Goal: Communication & Community: Answer question/provide support

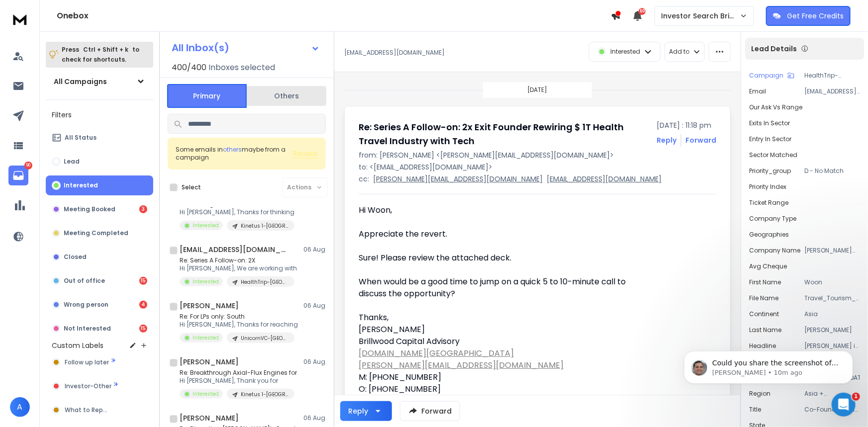
scroll to position [280, 0]
click at [840, 402] on icon "Open Intercom Messenger" at bounding box center [843, 405] width 16 height 16
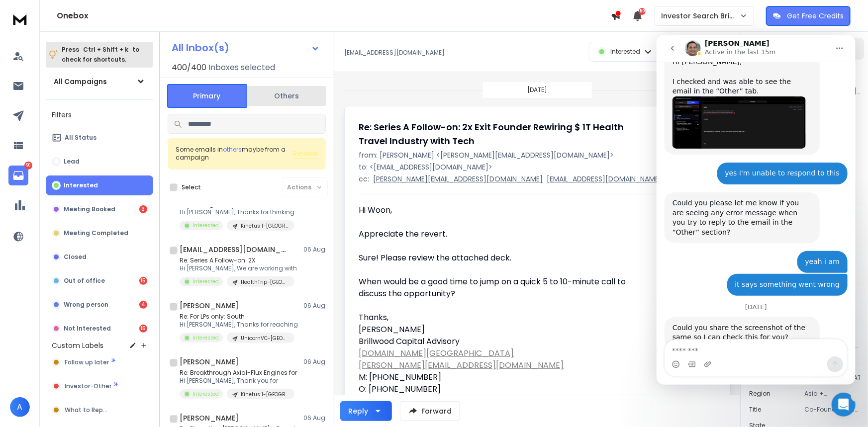
scroll to position [0, 0]
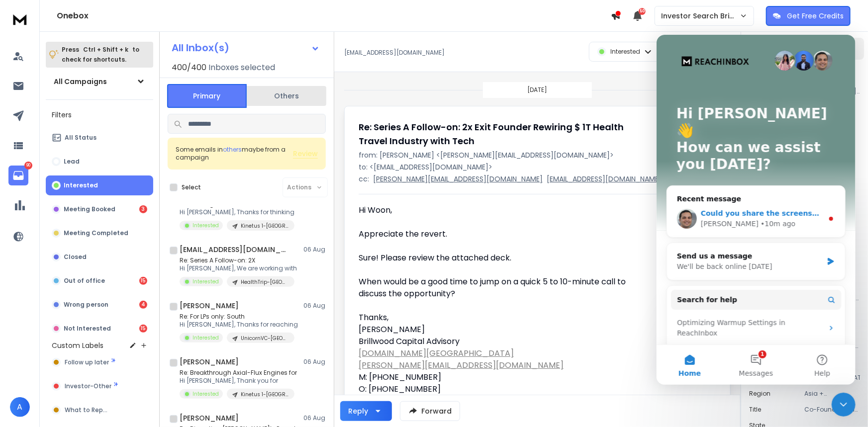
click at [758, 218] on div "[PERSON_NAME] • 10m ago" at bounding box center [762, 223] width 122 height 10
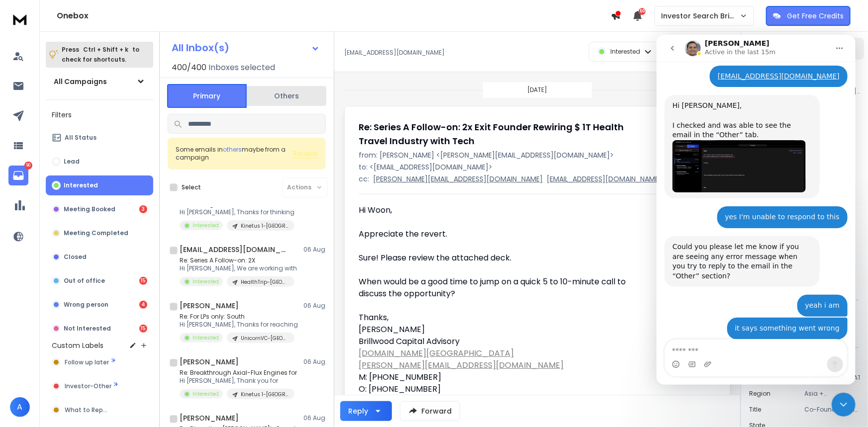
scroll to position [304, 0]
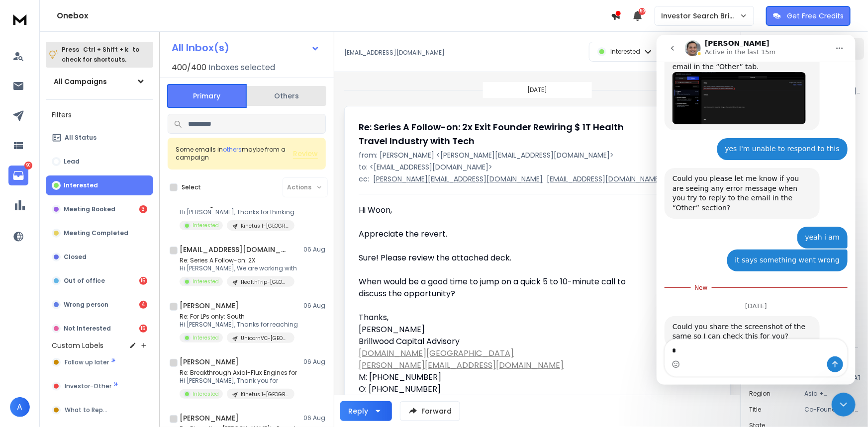
type textarea "**"
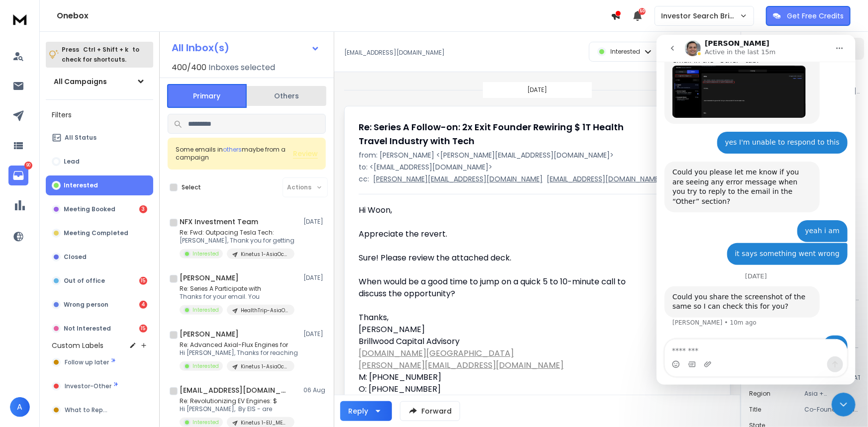
scroll to position [498, 0]
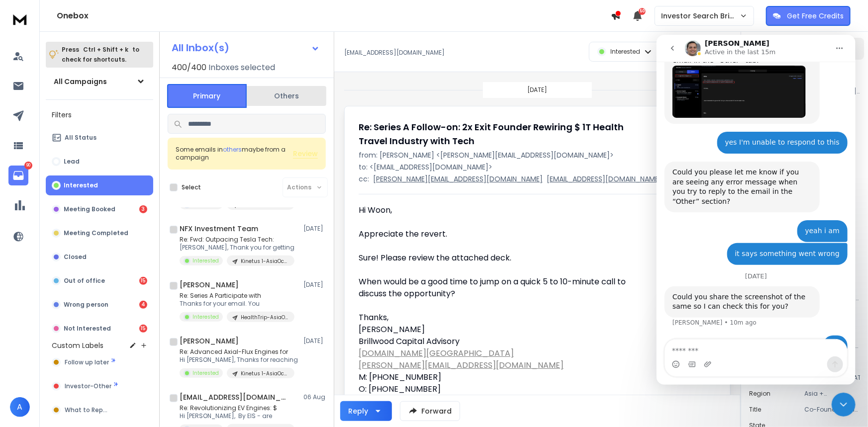
click at [269, 95] on button "Others" at bounding box center [287, 96] width 80 height 22
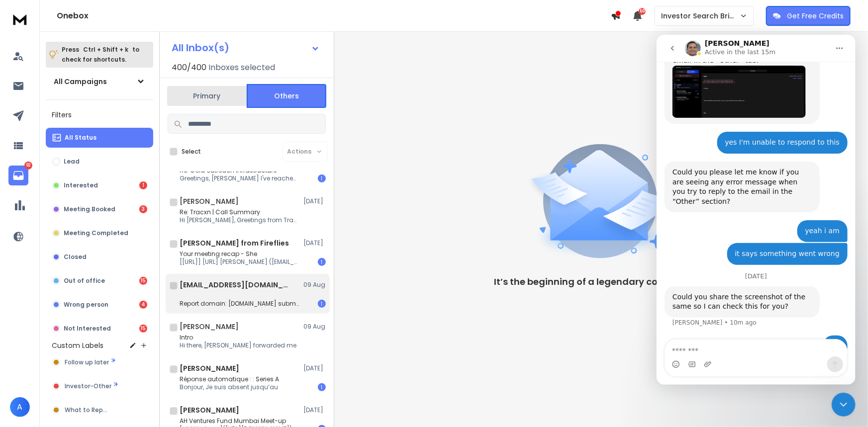
scroll to position [90, 0]
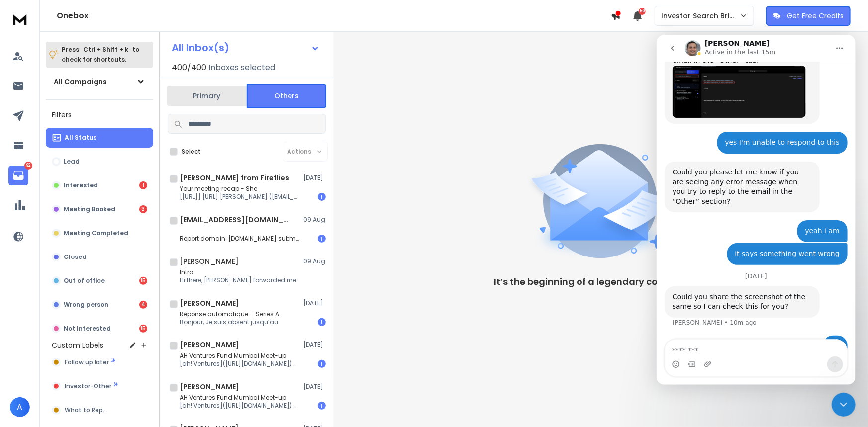
click at [842, 402] on icon "Close Intercom Messenger" at bounding box center [843, 405] width 12 height 12
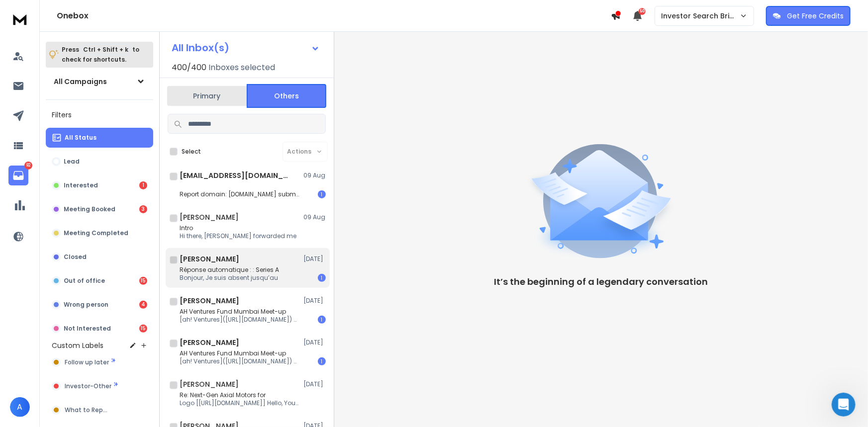
scroll to position [135, 0]
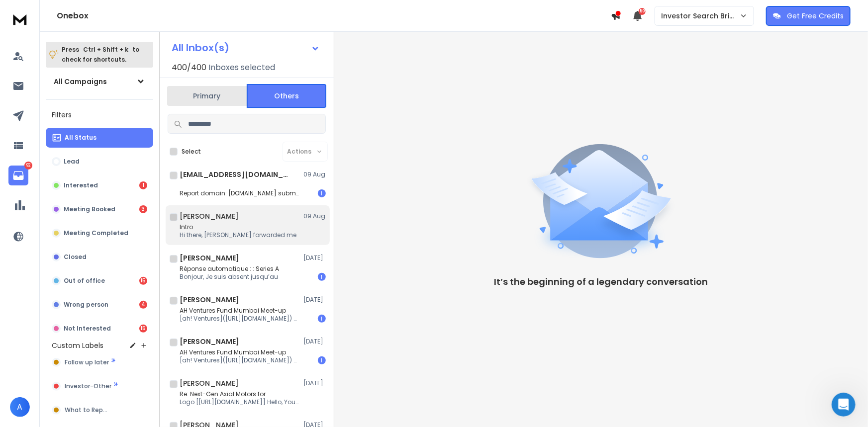
click at [218, 238] on p "Hi there, [PERSON_NAME] forwarded me" at bounding box center [238, 235] width 117 height 8
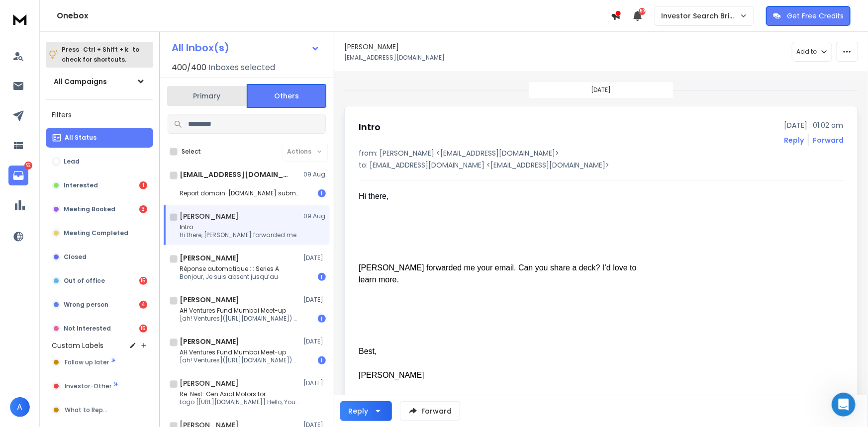
click at [356, 415] on div "Reply" at bounding box center [358, 412] width 20 height 10
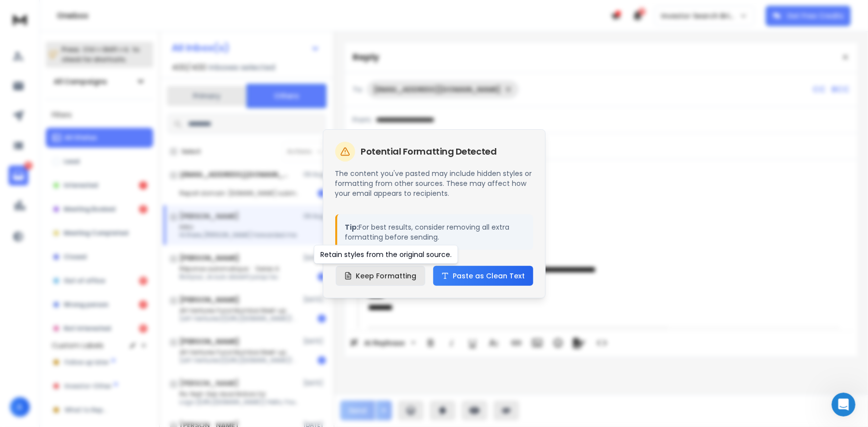
click at [408, 281] on button "Keep Formatting" at bounding box center [381, 276] width 90 height 20
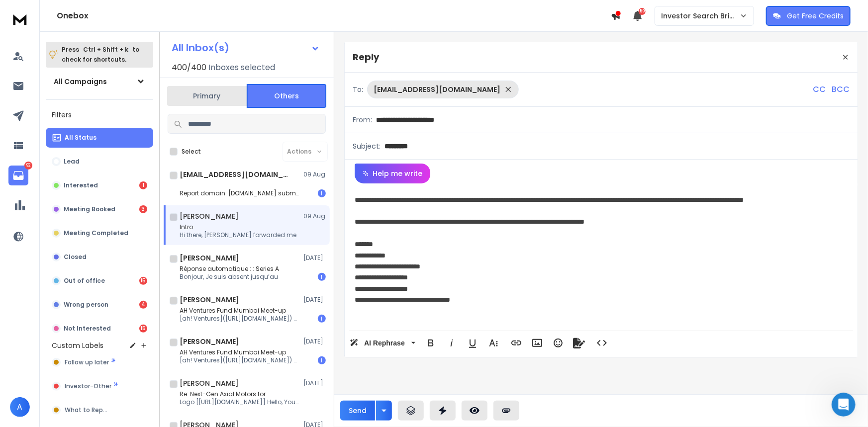
scroll to position [45, 0]
click at [503, 412] on icon at bounding box center [507, 411] width 10 height 10
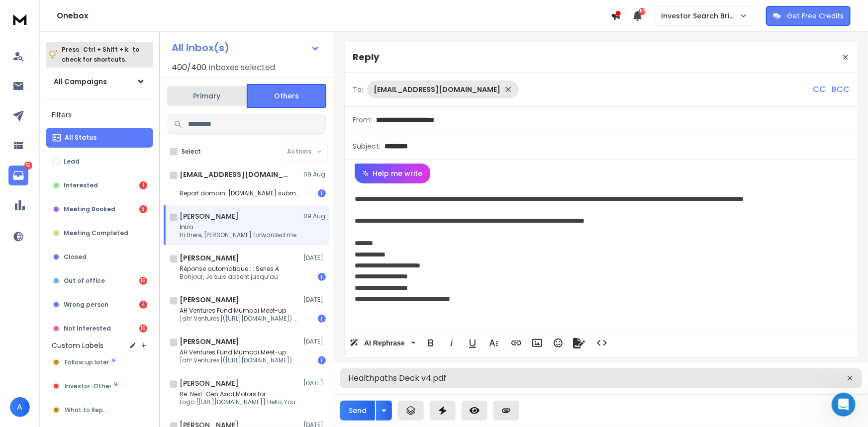
click at [816, 89] on p "CC" at bounding box center [819, 90] width 13 height 12
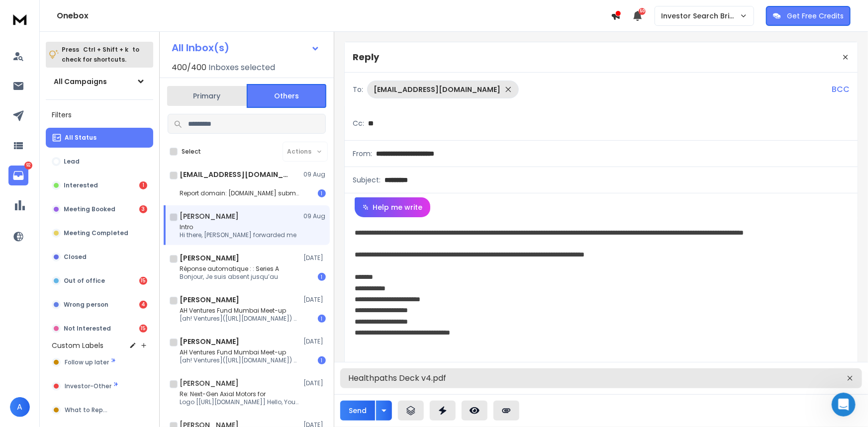
type input "**********"
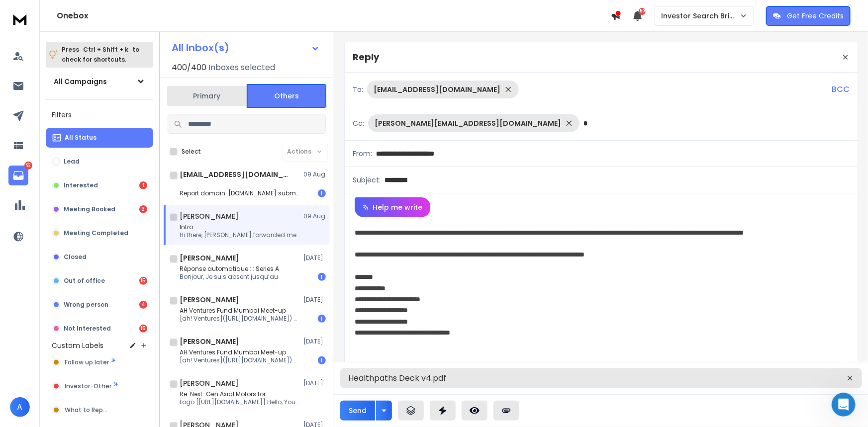
type input "**********"
click at [589, 405] on div "Send" at bounding box center [601, 411] width 534 height 20
click at [357, 410] on button "Send" at bounding box center [357, 411] width 35 height 20
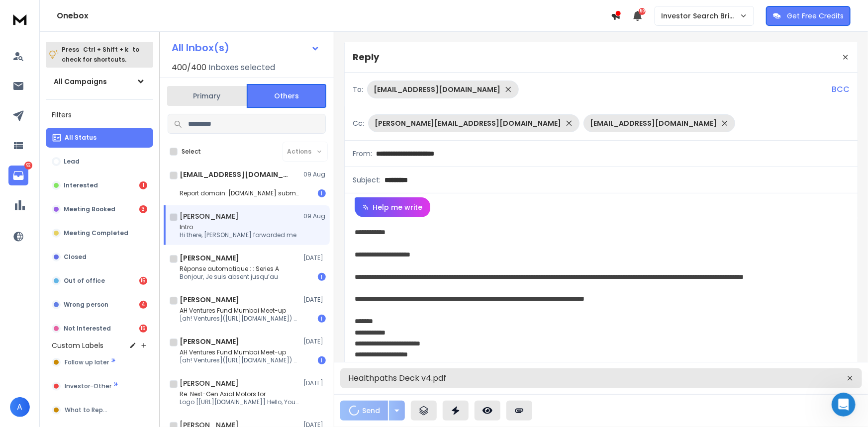
scroll to position [0, 0]
click at [355, 405] on button "Send" at bounding box center [357, 411] width 35 height 20
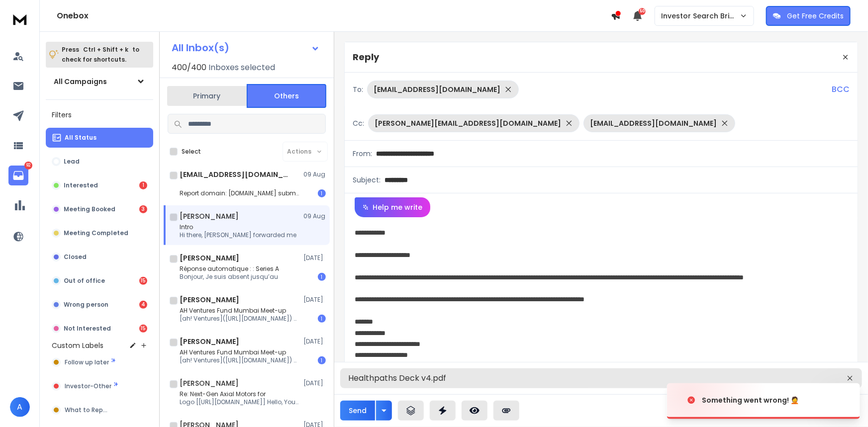
click at [867, 400] on ol "Something went wrong! 🤦" at bounding box center [763, 402] width 209 height 52
click at [848, 396] on icon "Notifications (F8)" at bounding box center [849, 394] width 5 height 5
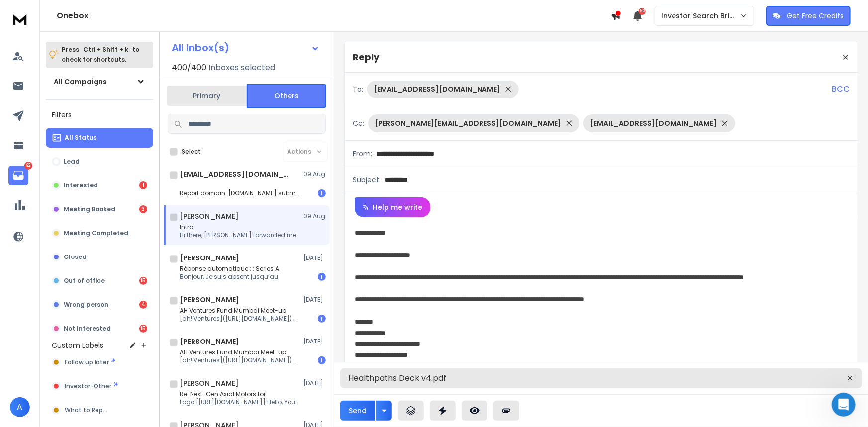
click at [846, 408] on icon "Open Intercom Messenger" at bounding box center [843, 405] width 16 height 16
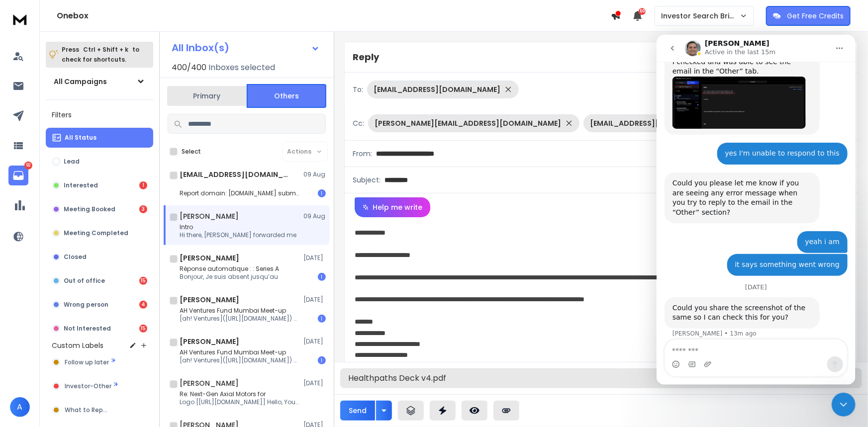
scroll to position [310, 0]
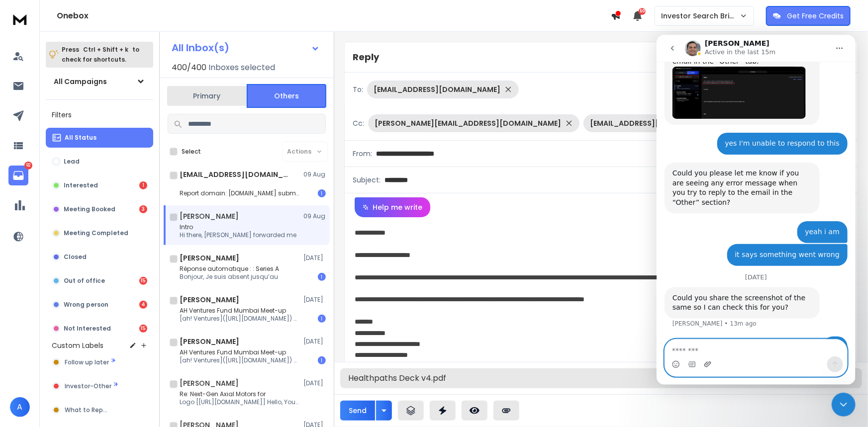
click at [706, 362] on icon "Upload attachment" at bounding box center [708, 364] width 8 height 8
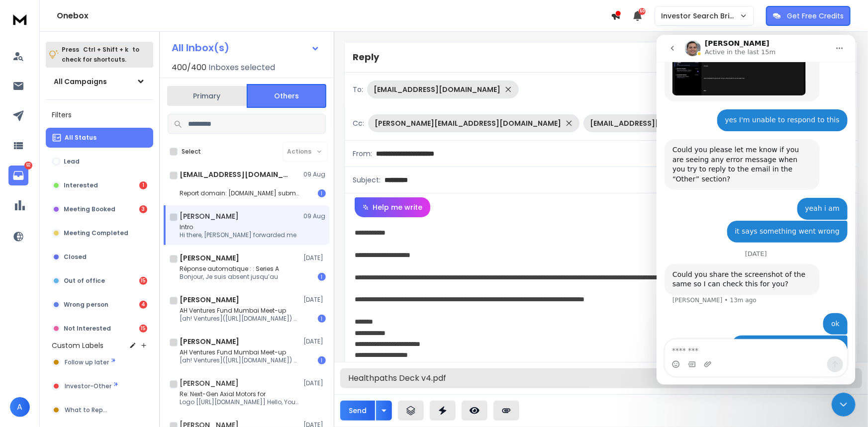
click at [778, 342] on div "Screen Rec...002407.mp4" at bounding box center [771, 347] width 44 height 10
